Goal: Task Accomplishment & Management: Manage account settings

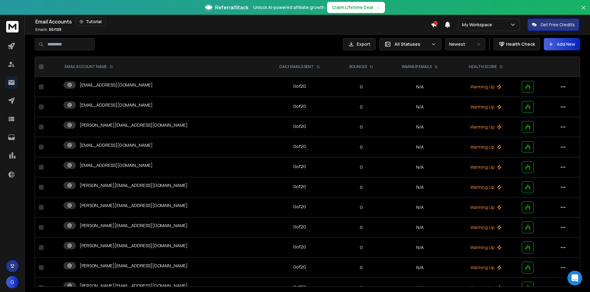
scroll to position [4, 0]
click at [10, 69] on link at bounding box center [11, 64] width 12 height 12
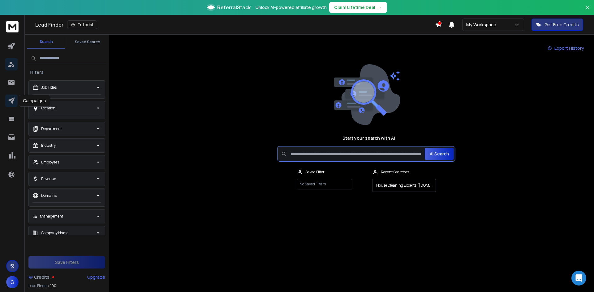
click at [13, 98] on icon at bounding box center [11, 100] width 7 height 7
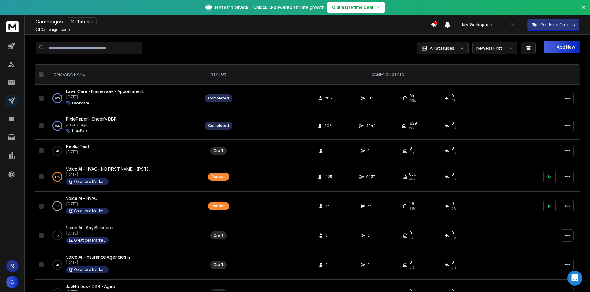
click at [93, 93] on span "Lawn Care - Framework - Appointment" at bounding box center [105, 92] width 78 height 6
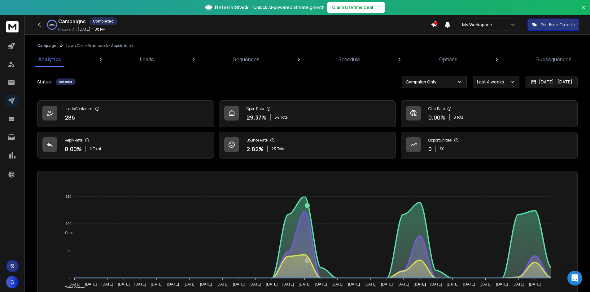
click at [44, 43] on button "Campaign" at bounding box center [46, 45] width 19 height 5
